Goal: Task Accomplishment & Management: Manage account settings

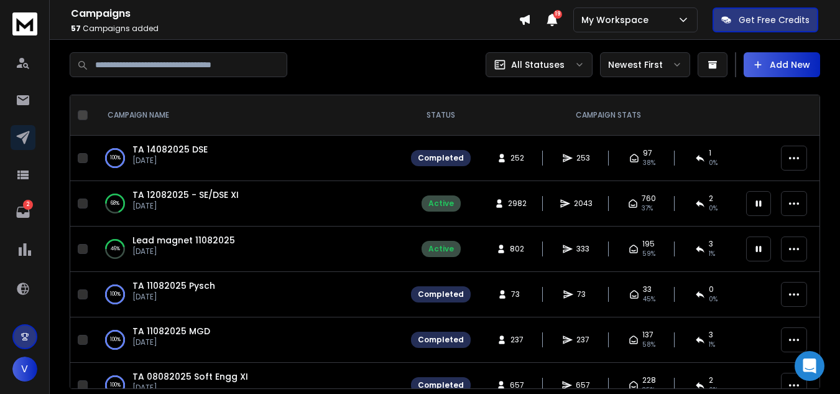
click at [169, 147] on span "TA 14082025 DSE" at bounding box center [169, 149] width 75 height 12
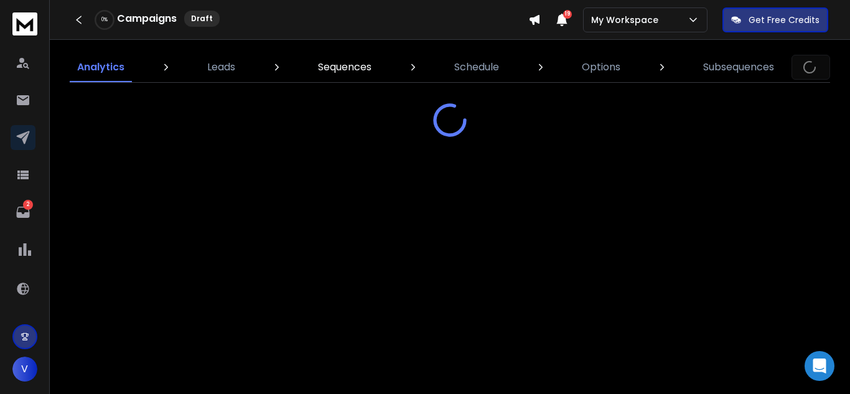
click at [342, 74] on p "Sequences" at bounding box center [344, 67] width 53 height 15
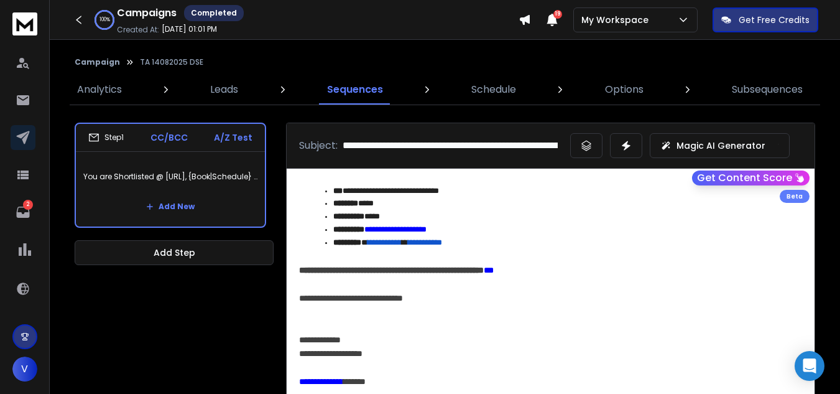
scroll to position [314, 0]
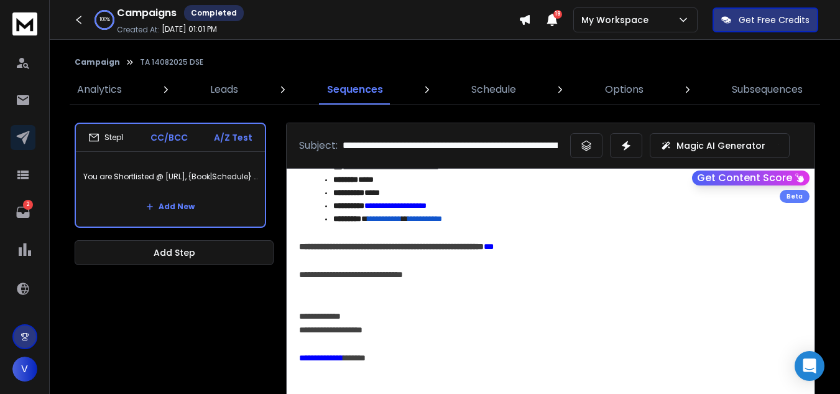
click at [322, 357] on link "**********" at bounding box center [321, 357] width 44 height 9
click at [367, 379] on icon "button" at bounding box center [367, 386] width 15 height 15
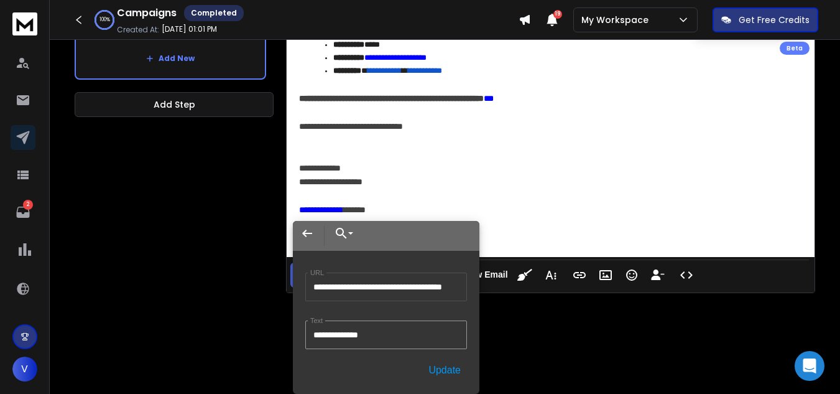
scroll to position [0, 0]
drag, startPoint x: 314, startPoint y: 283, endPoint x: 400, endPoint y: 269, distance: 87.0
click at [400, 269] on div "**********" at bounding box center [386, 287] width 162 height 48
click at [459, 284] on input "**********" at bounding box center [386, 286] width 162 height 29
click at [322, 289] on input "**********" at bounding box center [386, 286] width 162 height 29
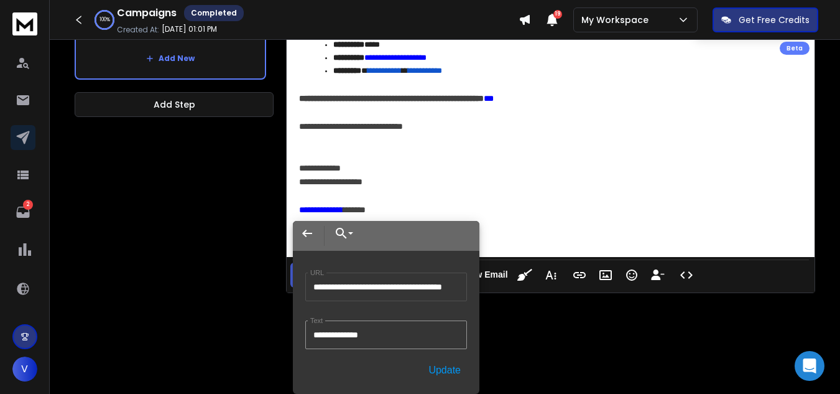
click at [310, 284] on input "**********" at bounding box center [386, 286] width 162 height 29
click at [560, 246] on html "**********" at bounding box center [420, 49] width 840 height 394
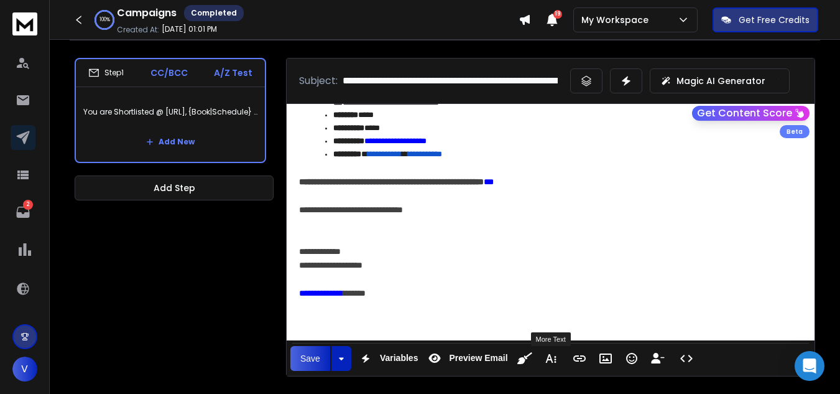
scroll to position [65, 0]
click at [75, 20] on icon at bounding box center [78, 19] width 11 height 11
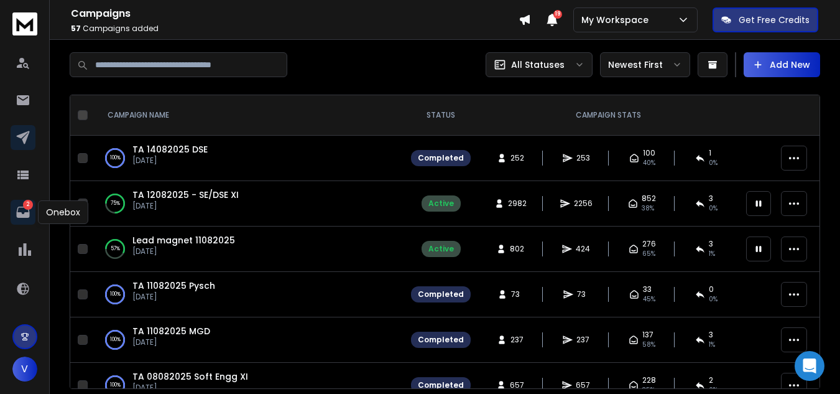
click at [20, 208] on icon at bounding box center [23, 212] width 15 height 15
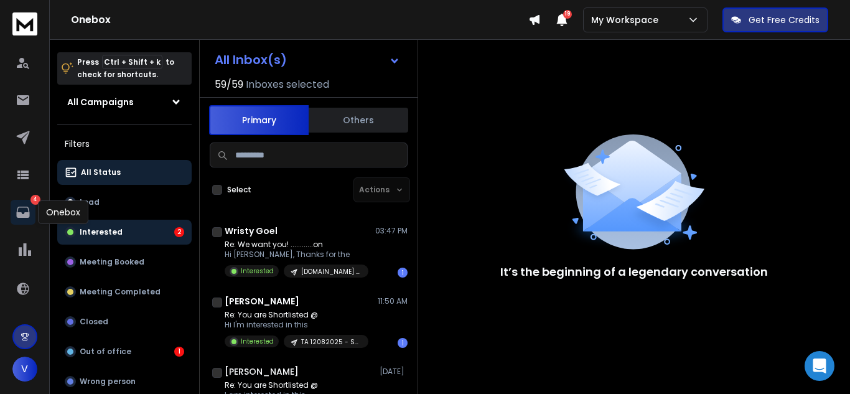
click at [106, 230] on p "Interested" at bounding box center [101, 232] width 43 height 10
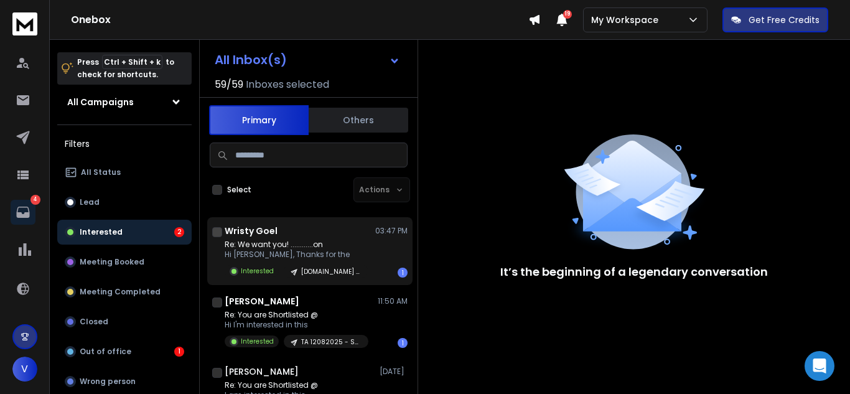
click at [272, 243] on p "Re: We want you! ............on" at bounding box center [297, 244] width 144 height 10
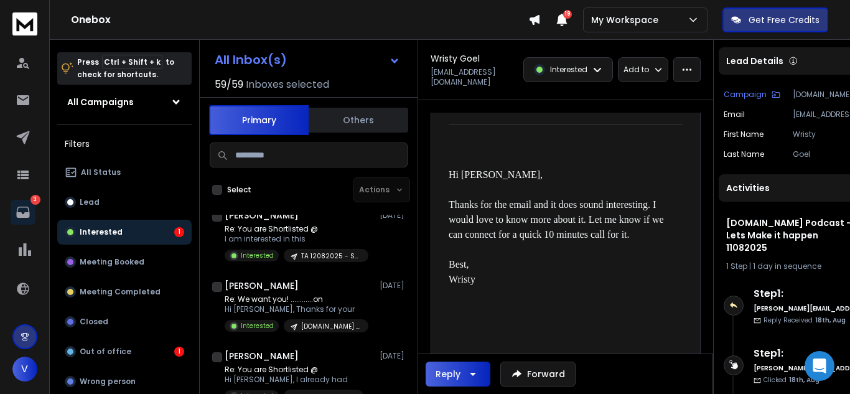
scroll to position [160, 0]
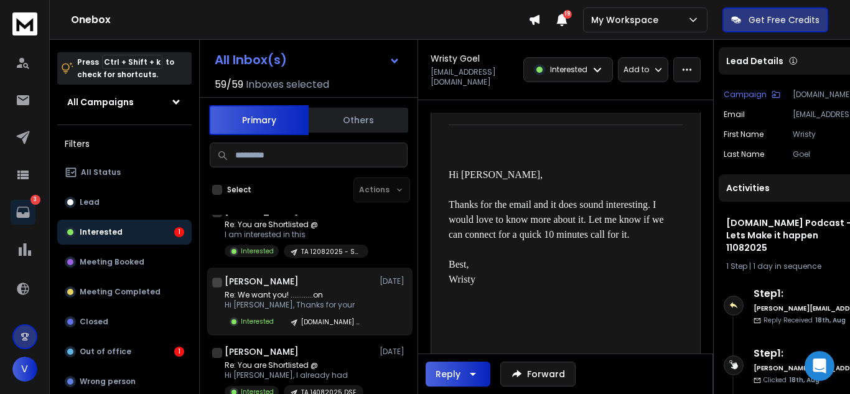
click at [300, 299] on p "Re: We want you! ............on" at bounding box center [297, 295] width 144 height 10
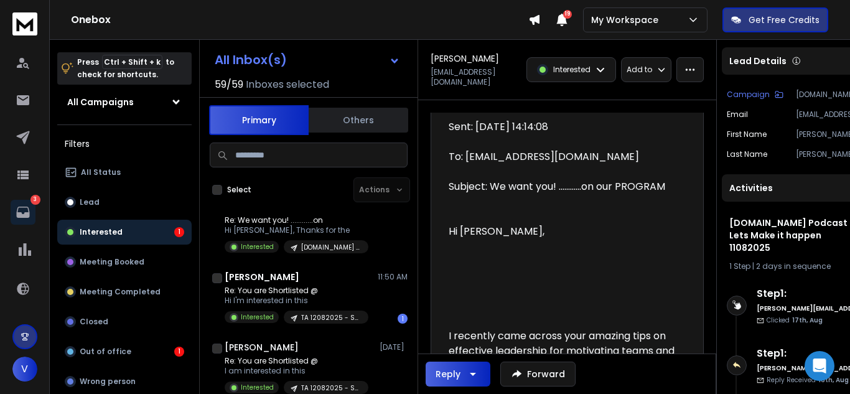
scroll to position [0, 0]
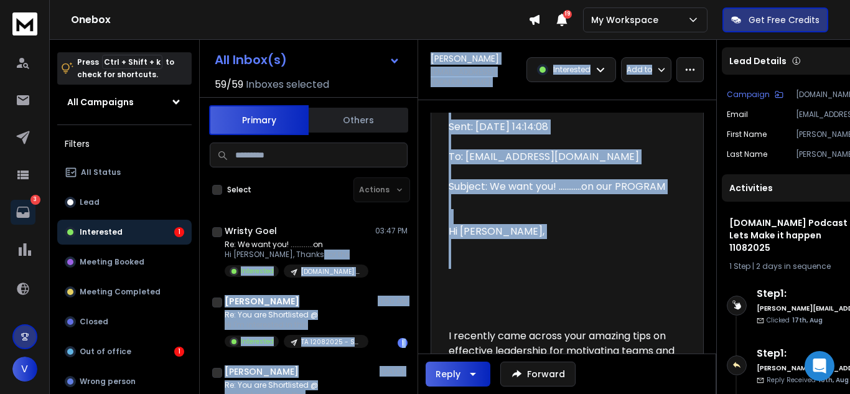
drag, startPoint x: 418, startPoint y: 233, endPoint x: 416, endPoint y: 250, distance: 16.9
click at [416, 250] on div "All Inbox(s) 59 / 59 Inboxes selected Primary Others Select Actions Wristy Goel…" at bounding box center [537, 237] width 676 height 394
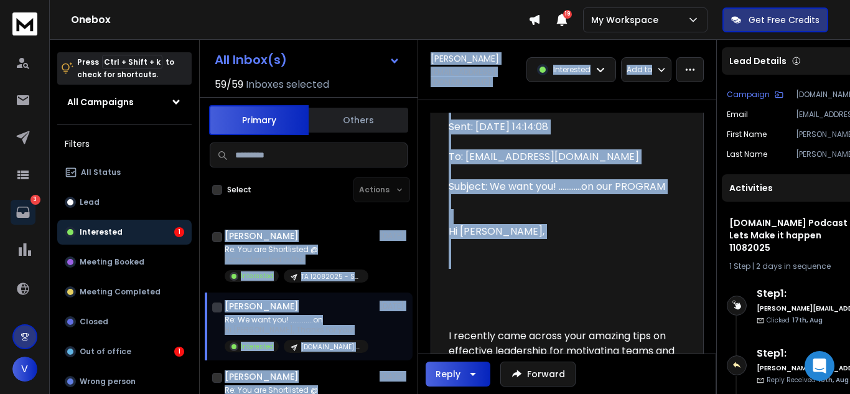
scroll to position [169, 0]
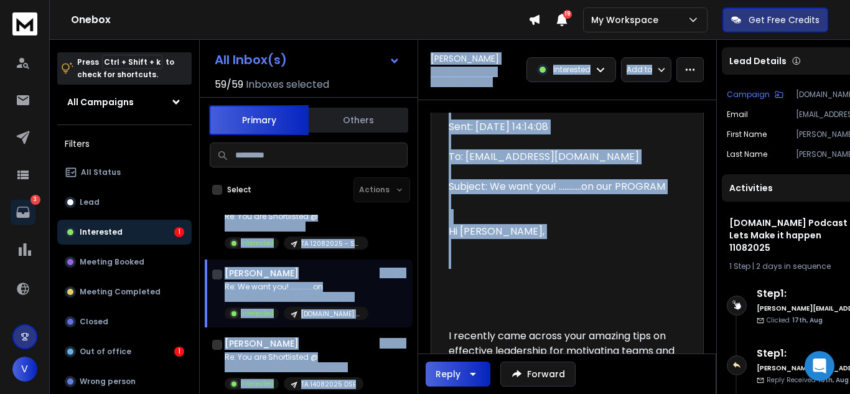
click at [350, 285] on p "Re: We want you! ............on" at bounding box center [297, 287] width 144 height 10
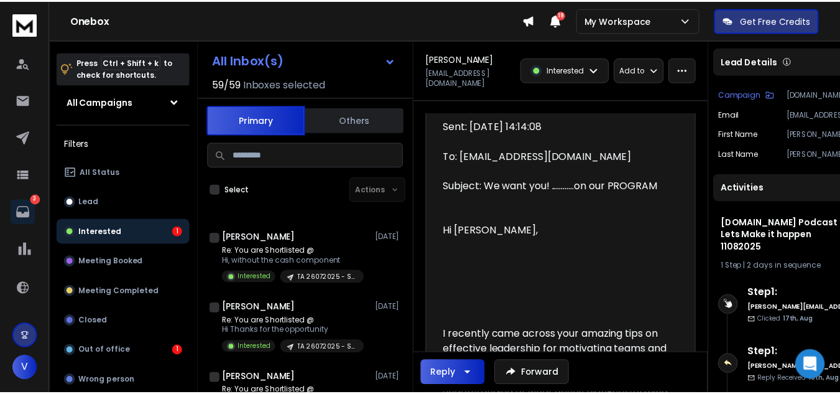
scroll to position [1060, 0]
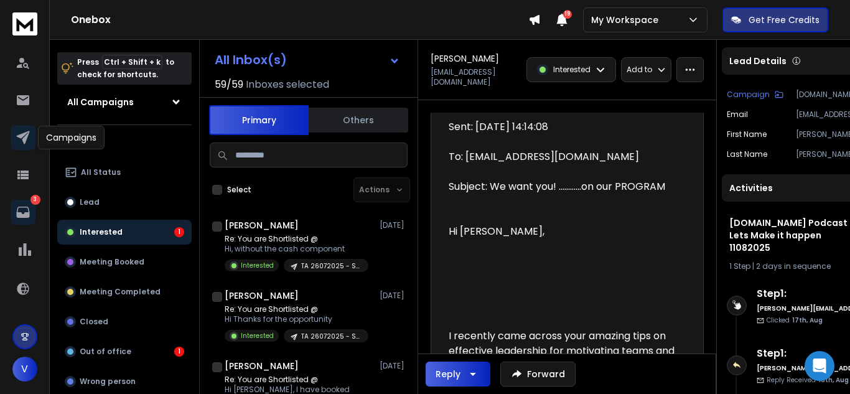
click at [24, 134] on icon at bounding box center [22, 137] width 13 height 13
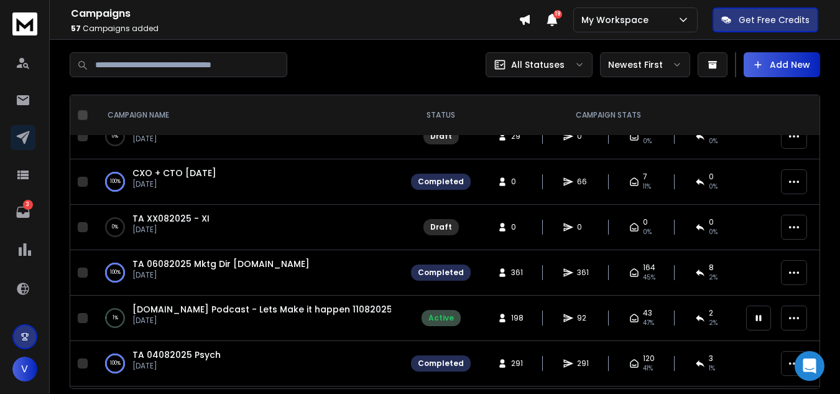
scroll to position [305, 0]
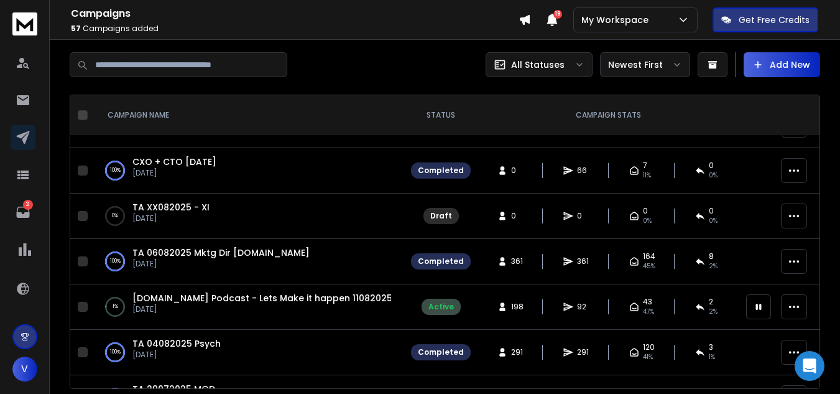
click at [287, 287] on td "1 % [DOMAIN_NAME] Podcast - Lets Make it happen 11082025 [DATE]" at bounding box center [248, 306] width 311 height 45
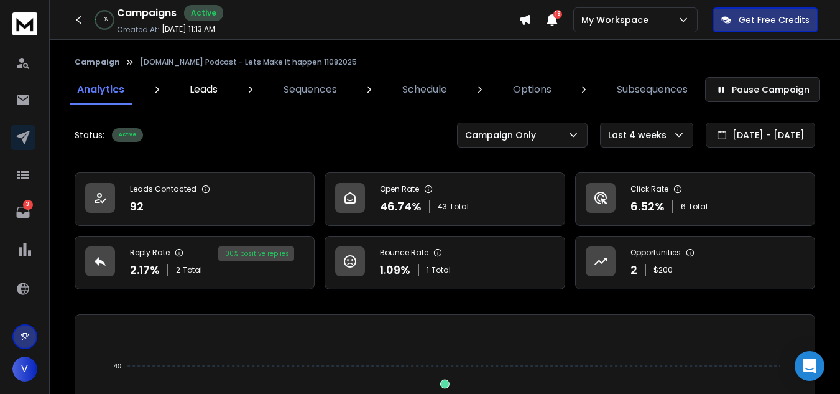
click at [213, 93] on p "Leads" at bounding box center [204, 89] width 28 height 15
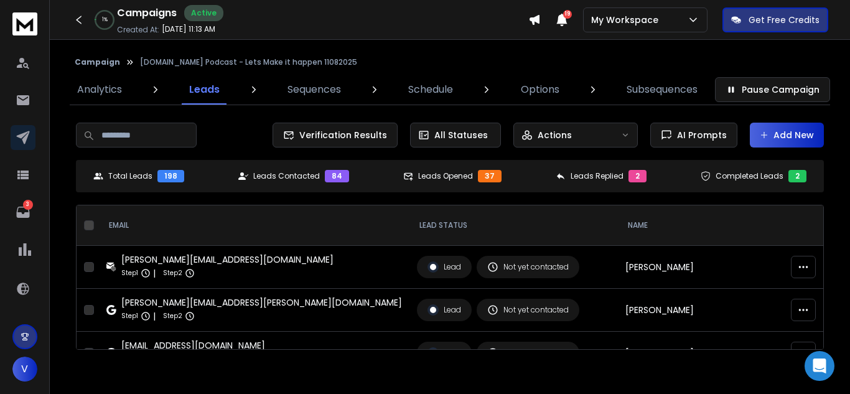
click at [95, 63] on button "Campaign" at bounding box center [97, 62] width 45 height 10
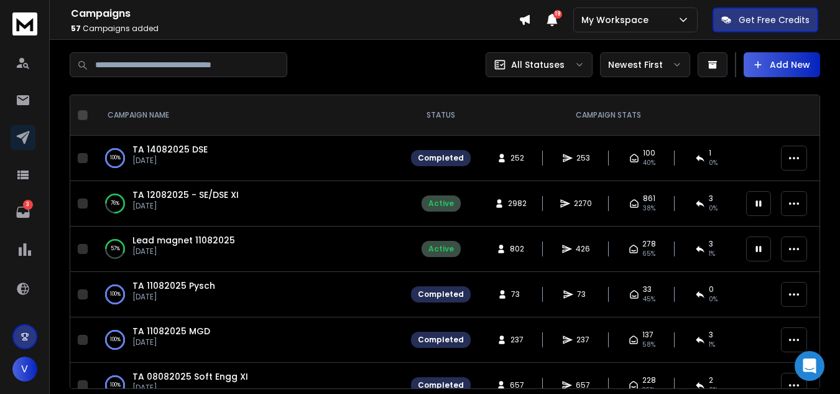
click at [180, 243] on span "Lead magnet 11082025" at bounding box center [183, 240] width 103 height 12
